Goal: Information Seeking & Learning: Check status

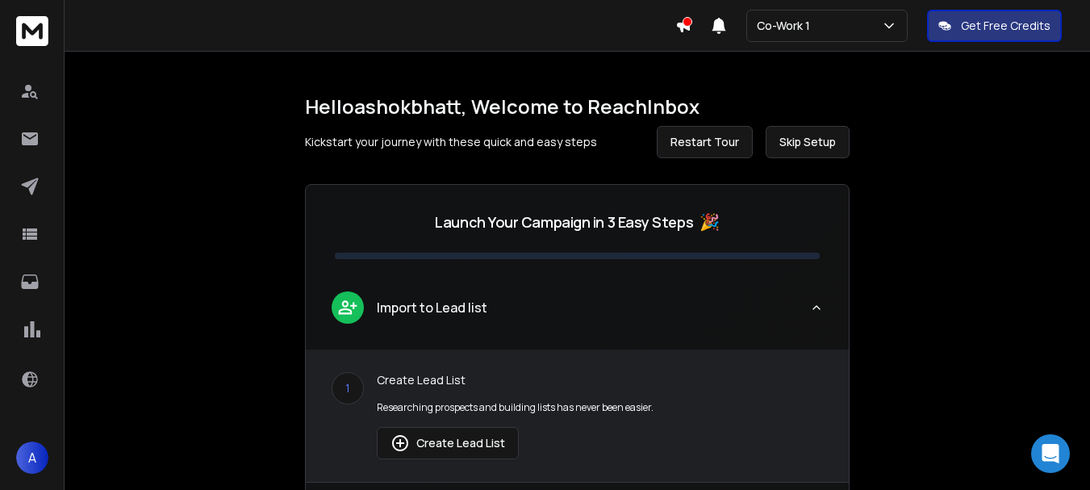
click at [30, 21] on icon at bounding box center [32, 31] width 32 height 30
click at [27, 177] on icon at bounding box center [29, 186] width 19 height 19
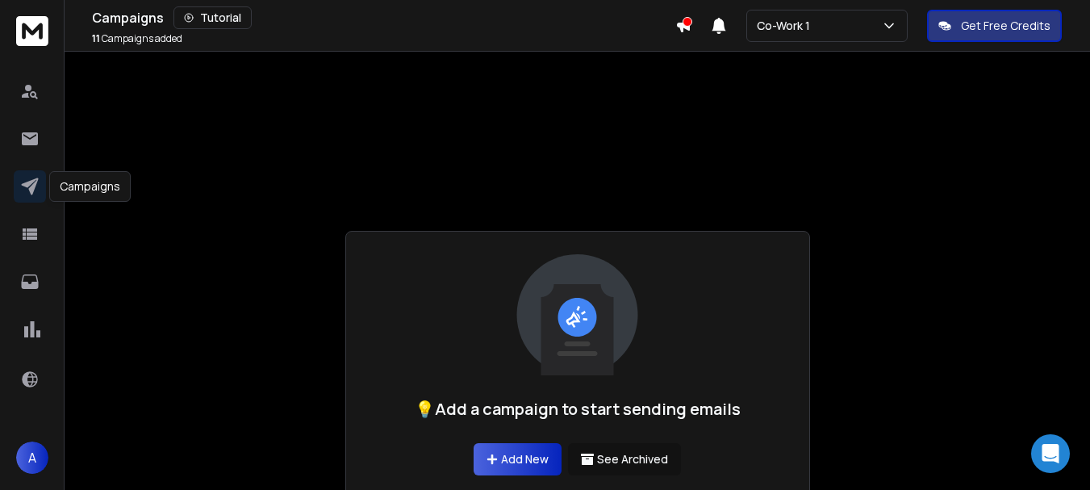
click at [27, 177] on icon at bounding box center [29, 186] width 19 height 19
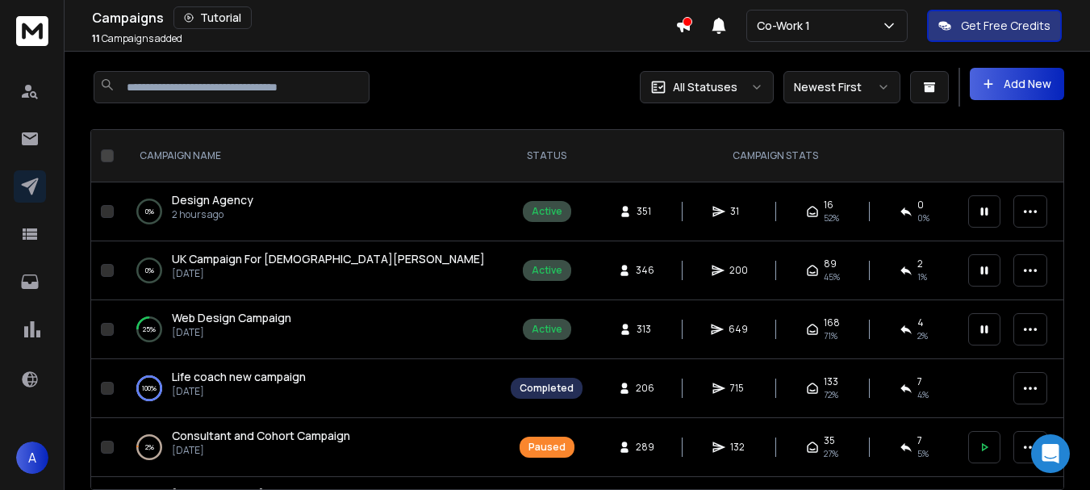
click at [217, 200] on span "Design Agency" at bounding box center [212, 199] width 81 height 15
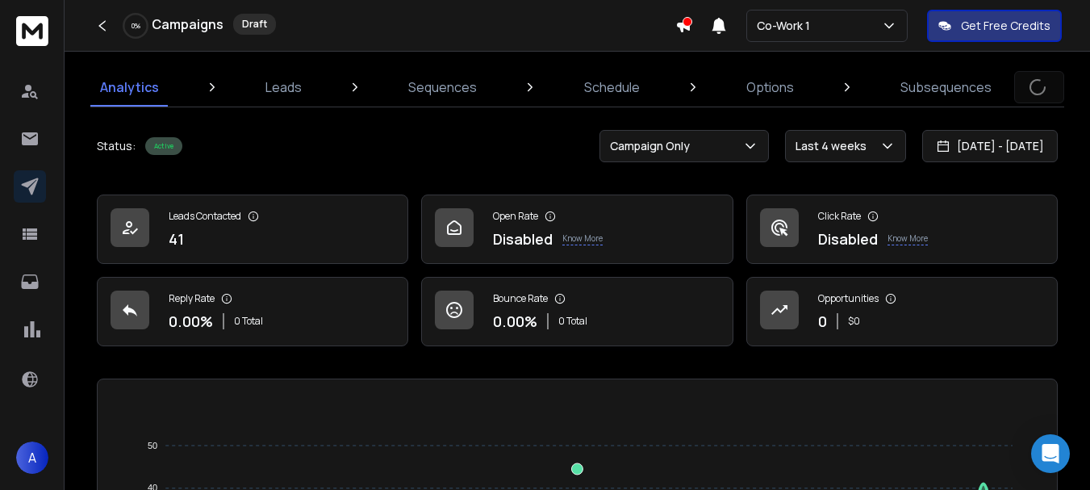
click at [24, 28] on icon at bounding box center [32, 31] width 32 height 30
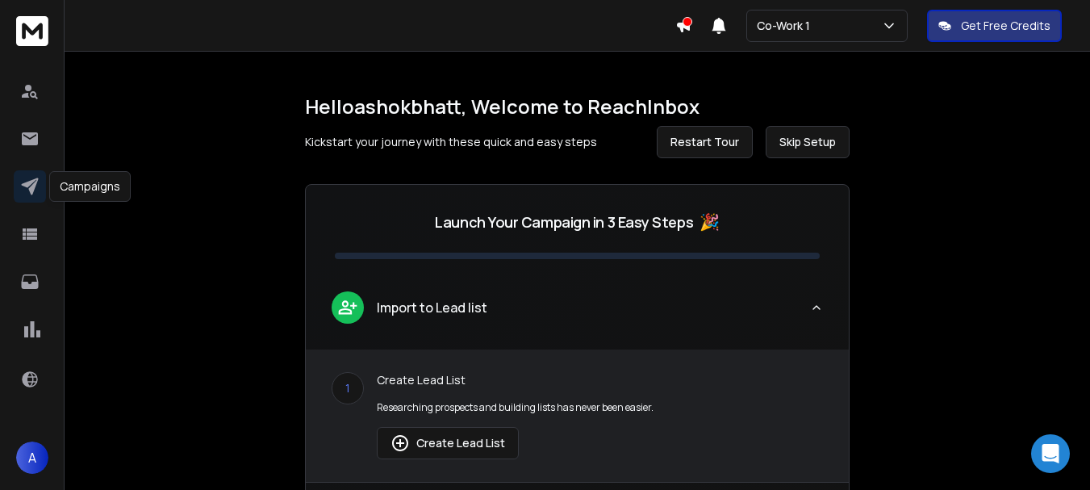
click at [31, 185] on icon at bounding box center [29, 186] width 19 height 19
